Goal: Find specific page/section: Find specific page/section

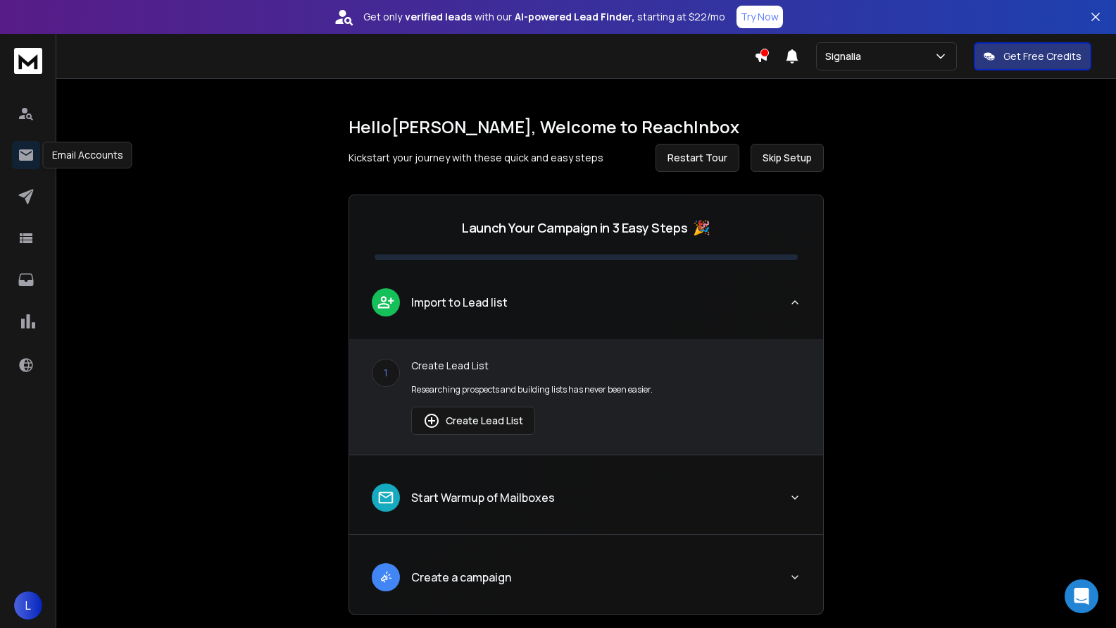
click at [34, 153] on icon at bounding box center [26, 154] width 17 height 17
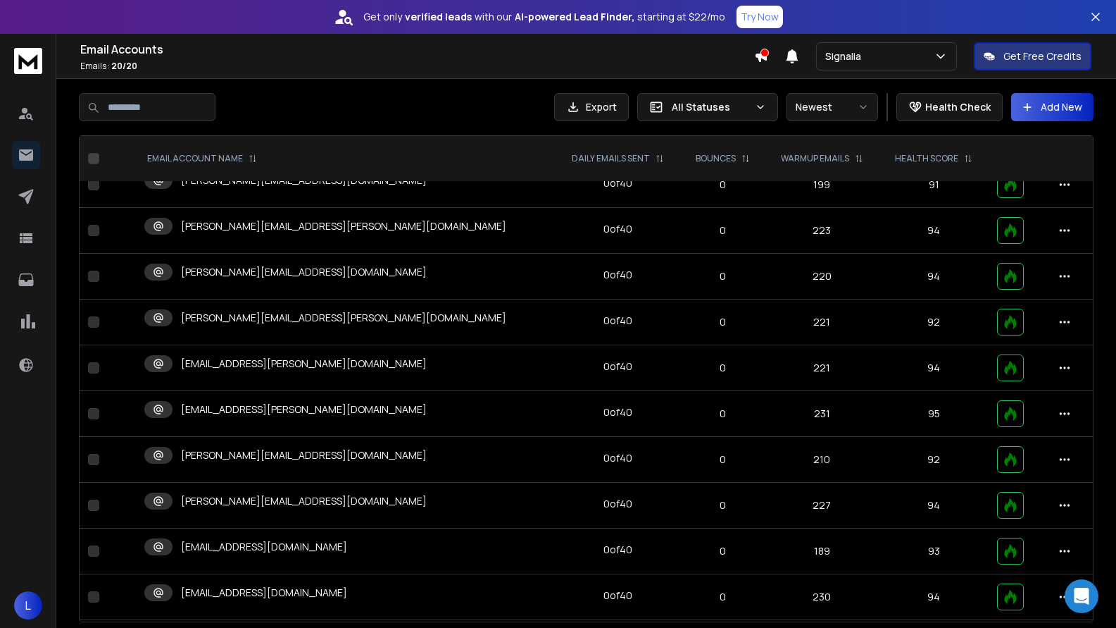
scroll to position [94, 0]
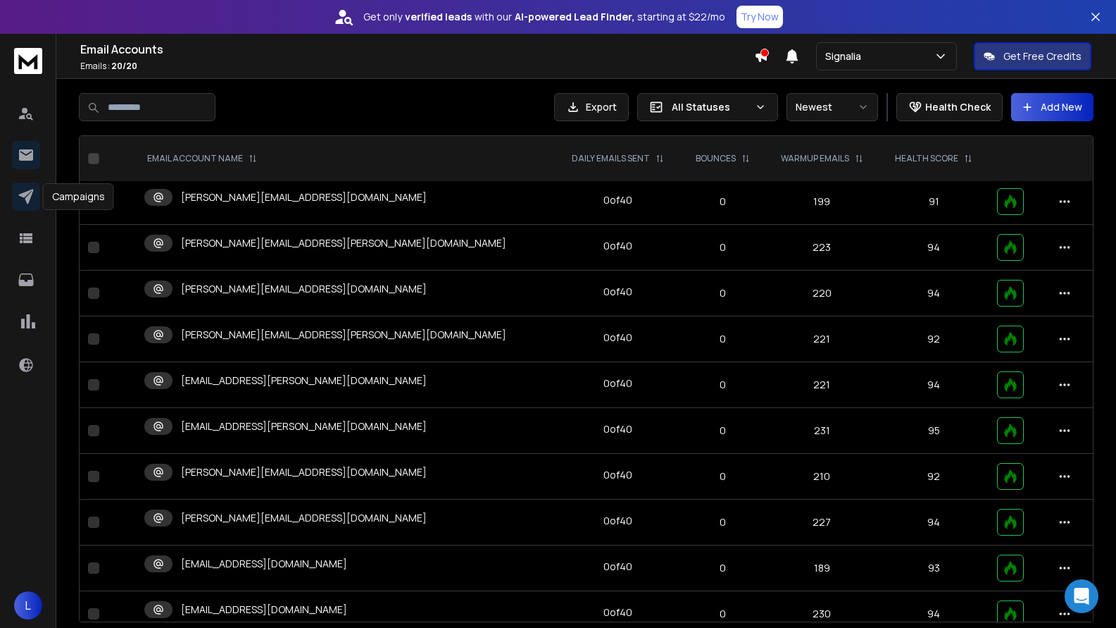
click at [27, 185] on link at bounding box center [26, 196] width 28 height 28
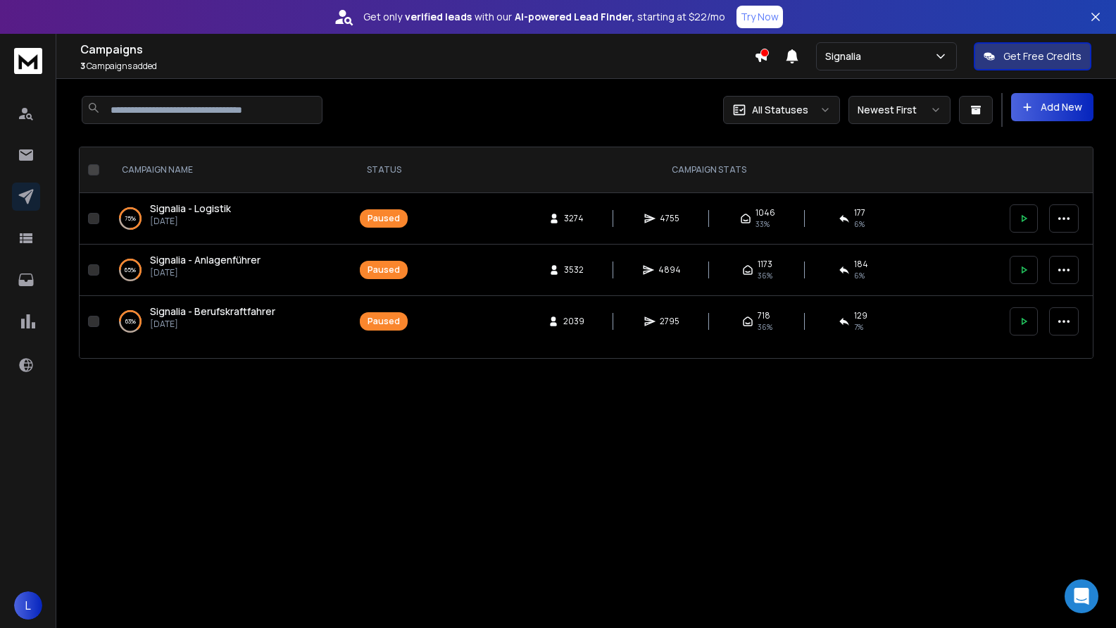
click at [205, 207] on span "Signalia - Logistik" at bounding box center [190, 207] width 81 height 13
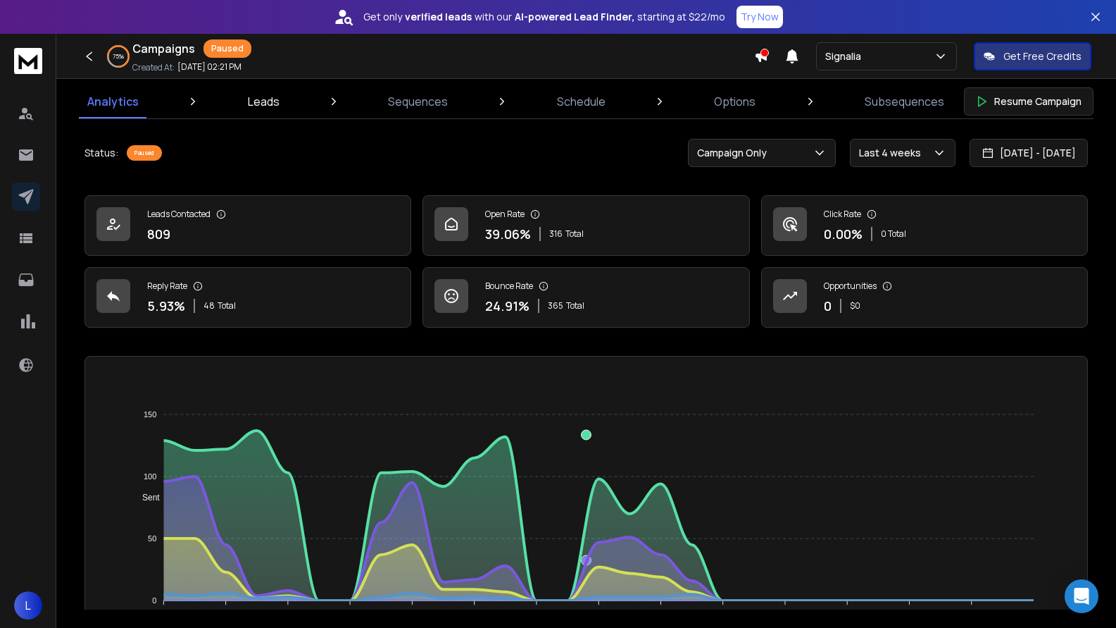
click at [258, 111] on link "Leads" at bounding box center [263, 102] width 49 height 34
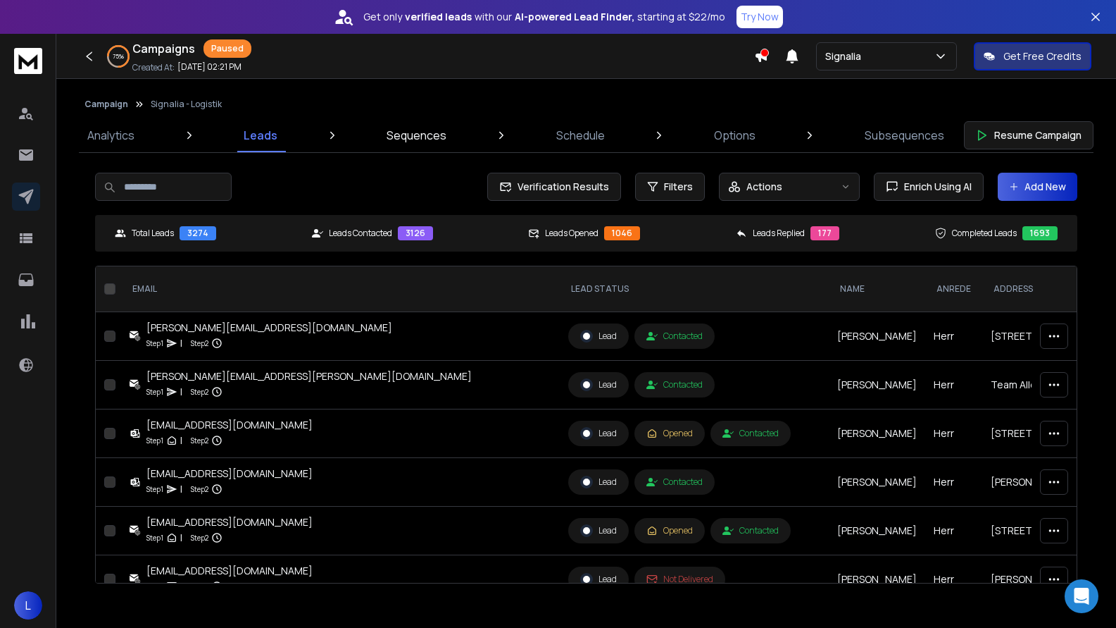
click at [420, 127] on p "Sequences" at bounding box center [417, 135] width 60 height 17
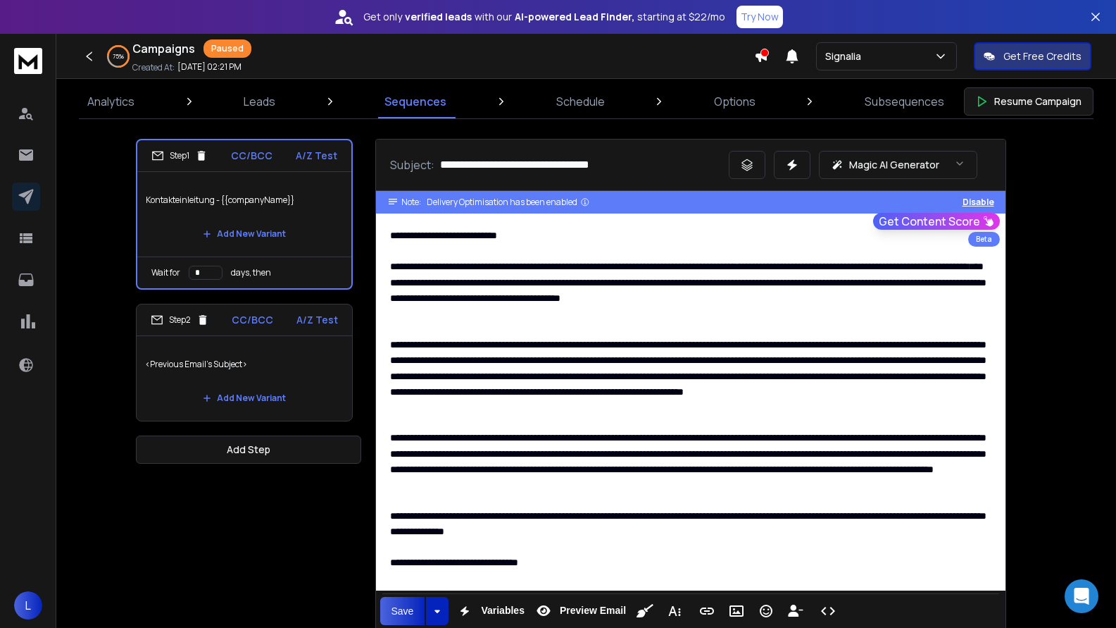
click at [325, 366] on p "<Previous Email's Subject>" at bounding box center [244, 363] width 199 height 39
